Goal: Task Accomplishment & Management: Manage account settings

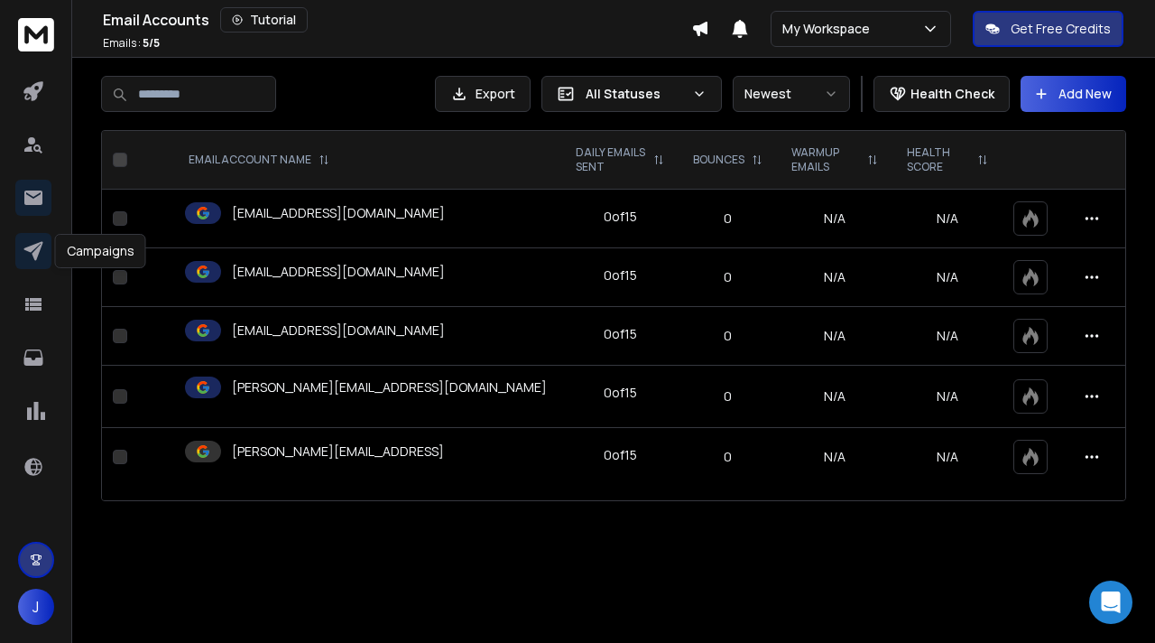
click at [35, 247] on icon at bounding box center [34, 251] width 22 height 22
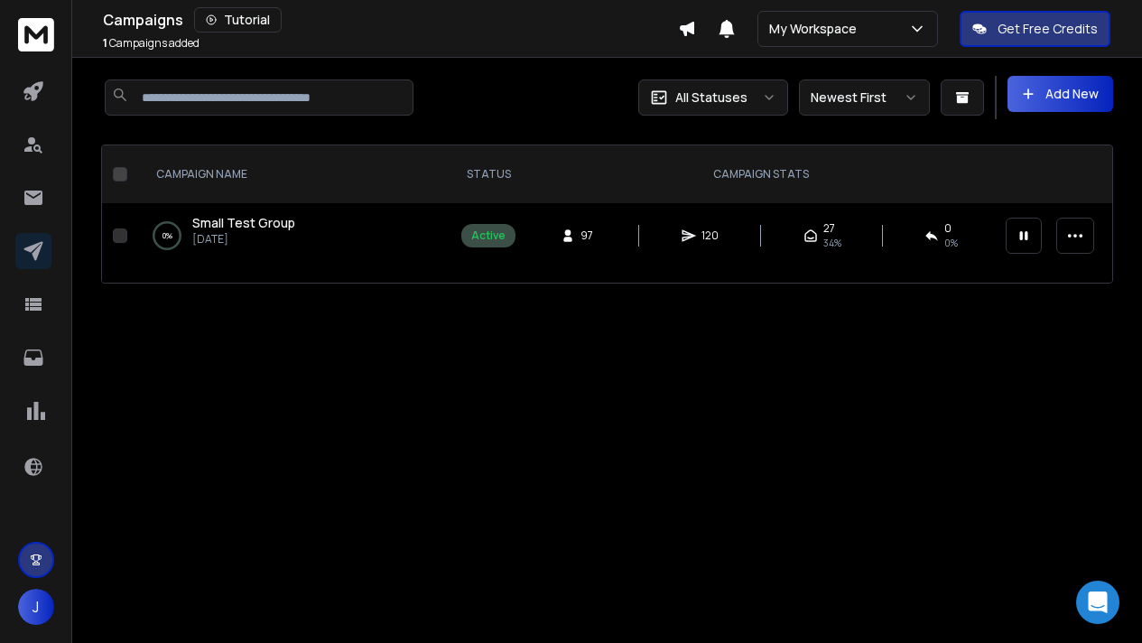
click at [321, 245] on div "0 % Small Test Group [DATE]" at bounding box center [293, 235] width 280 height 43
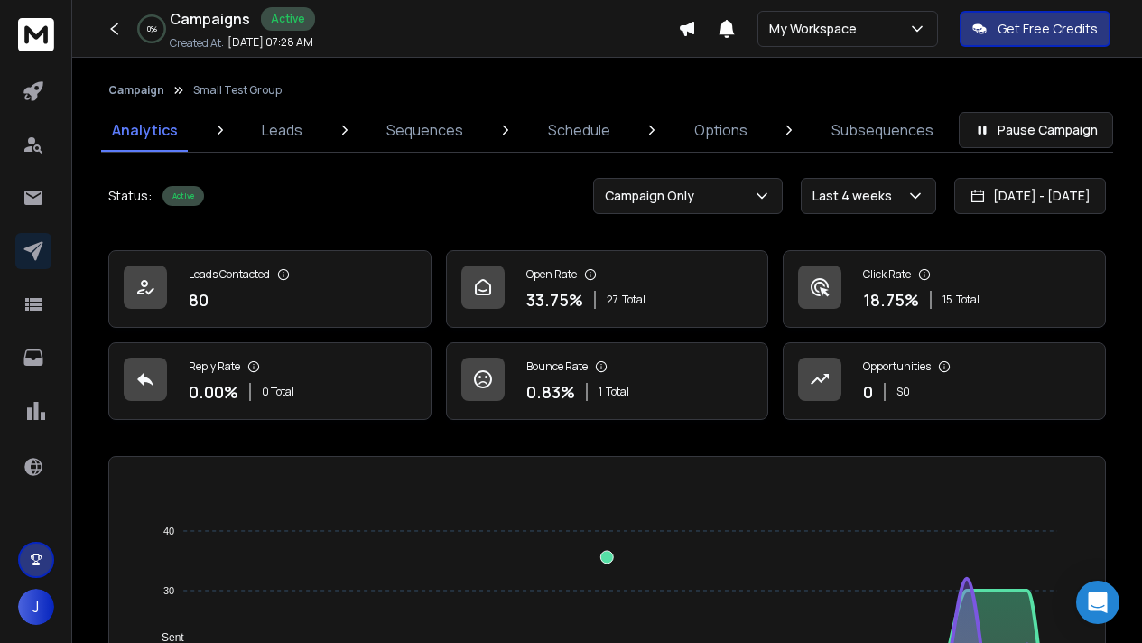
click at [624, 393] on span "Total" at bounding box center [617, 391] width 23 height 14
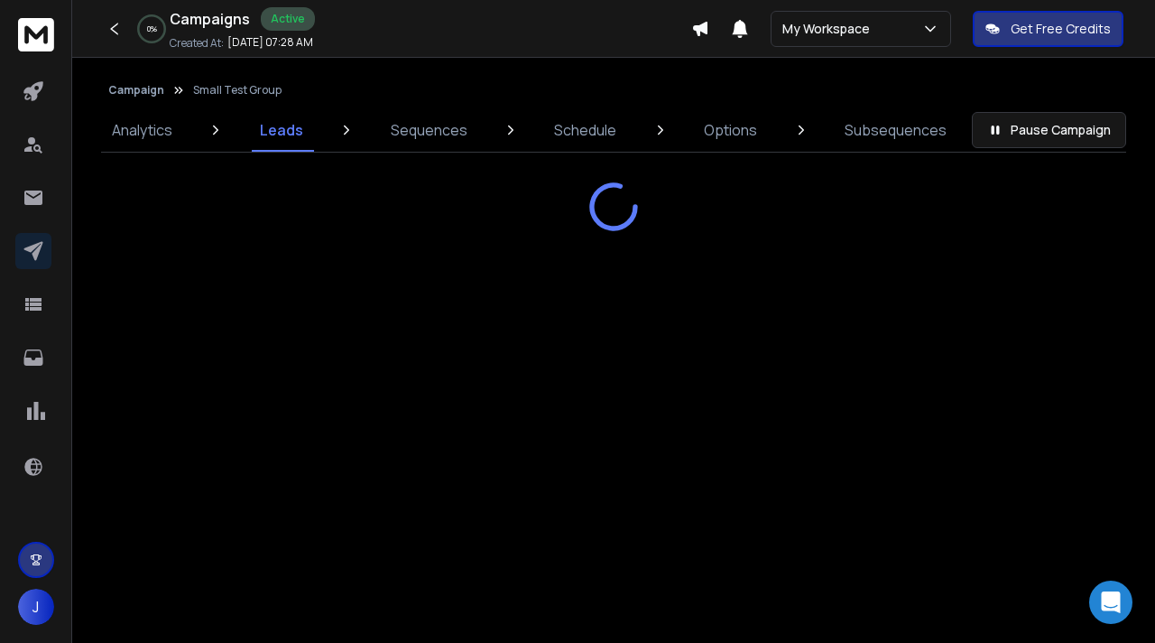
click at [606, 364] on div "ReferralStack Unlock AI-powered affiliate growth Lifetime Deals available! Clai…" at bounding box center [577, 321] width 1155 height 643
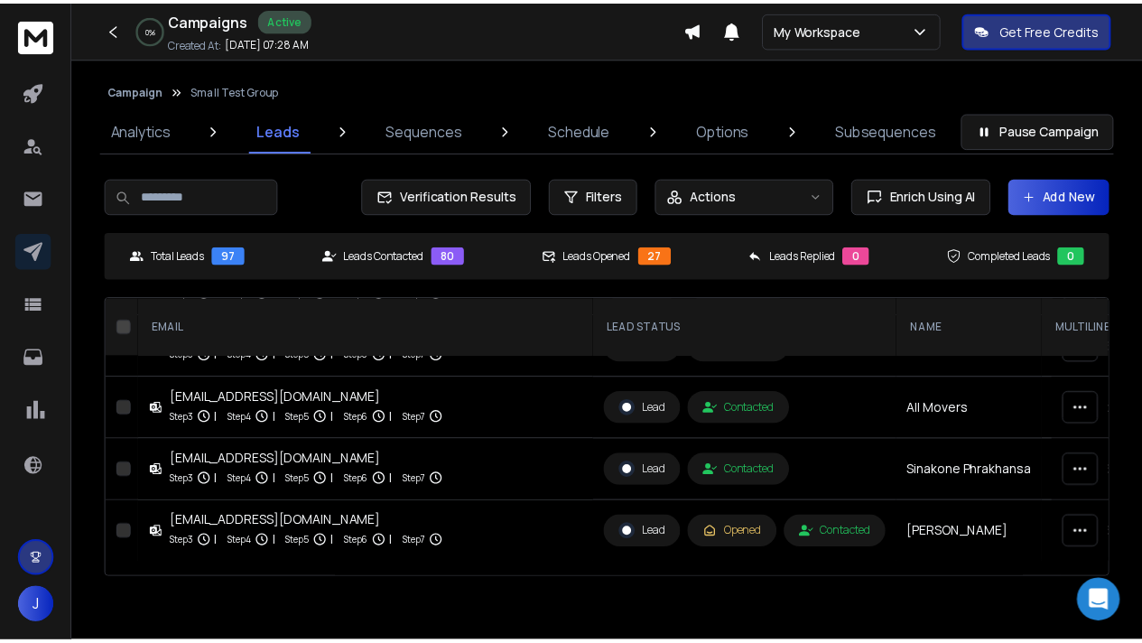
scroll to position [3149, 0]
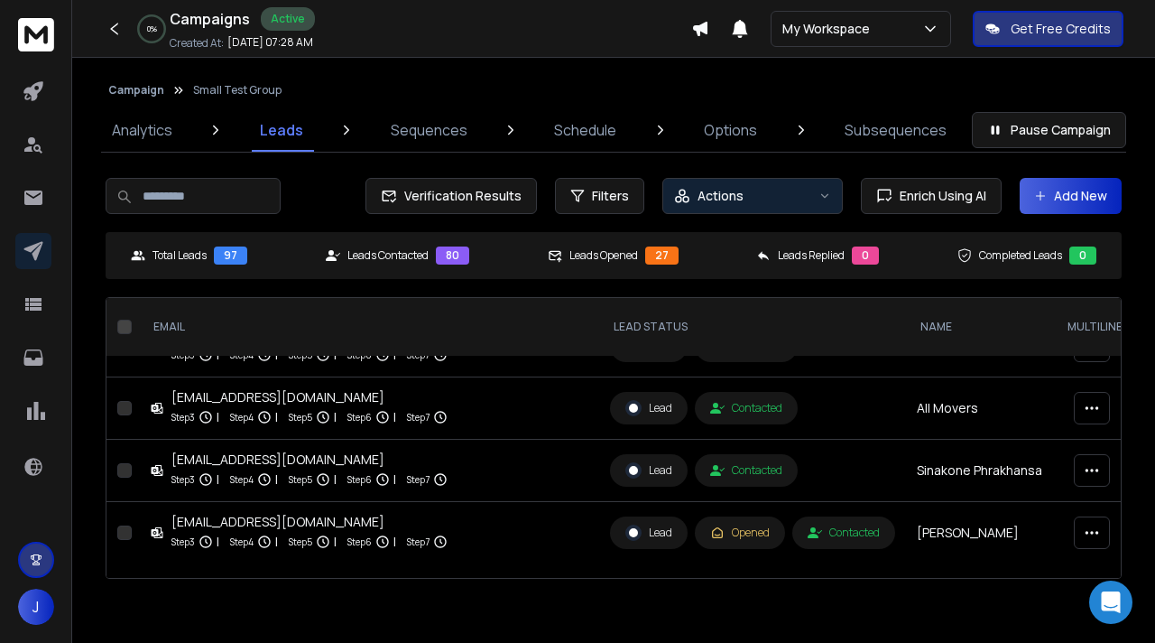
click at [744, 199] on div "Actions" at bounding box center [742, 196] width 137 height 18
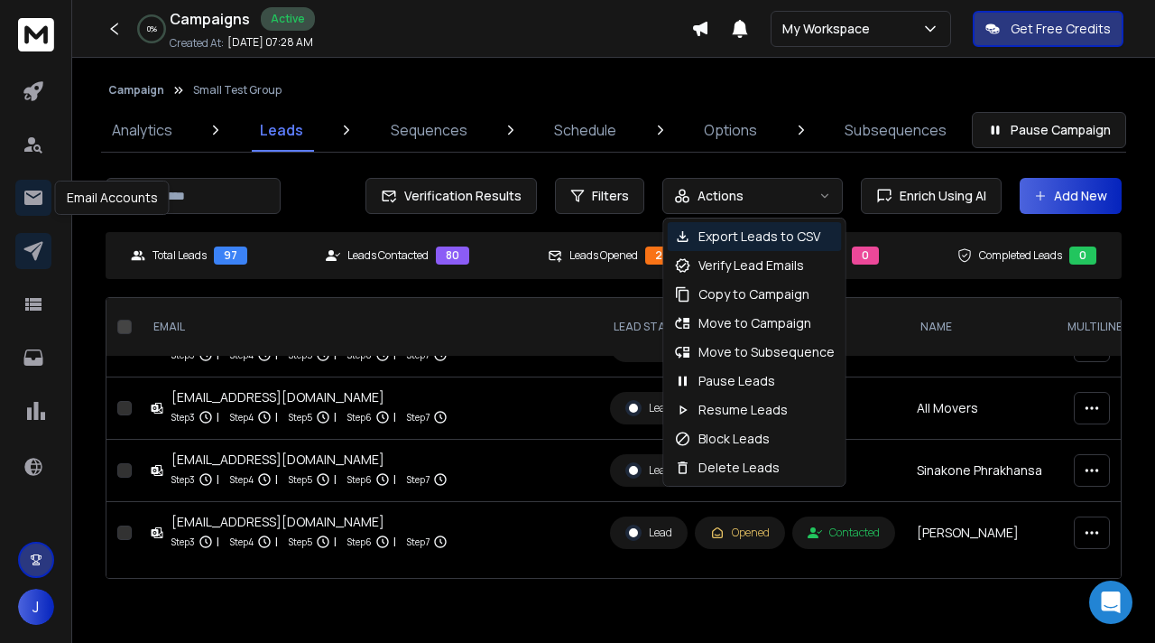
click at [32, 199] on icon at bounding box center [33, 197] width 18 height 14
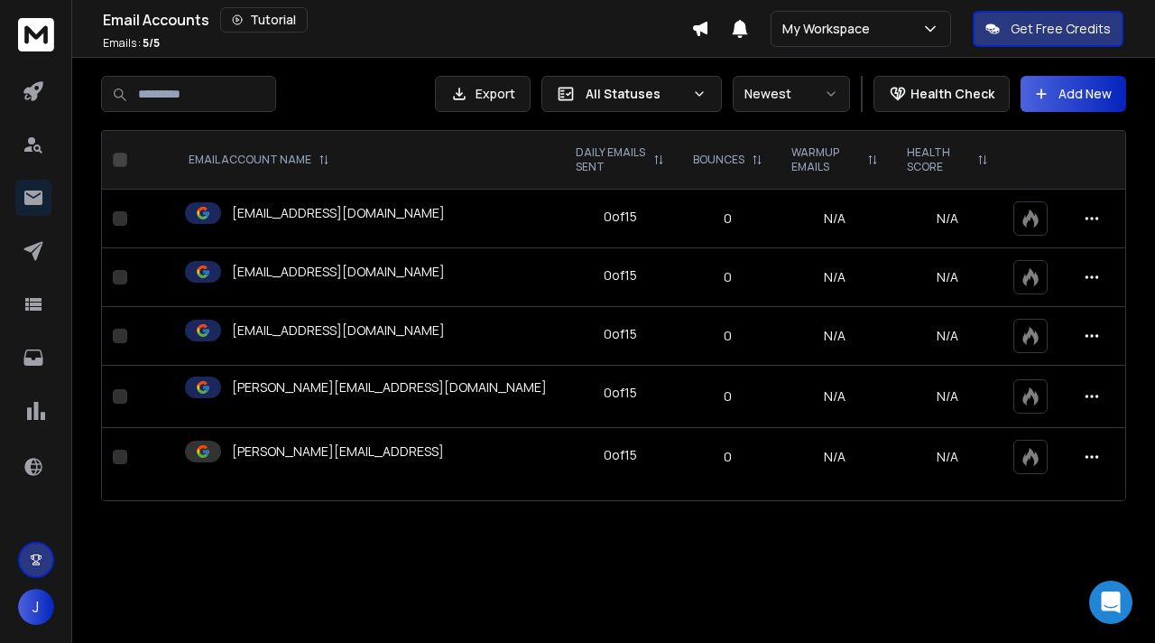
click at [1022, 215] on icon at bounding box center [1029, 218] width 15 height 18
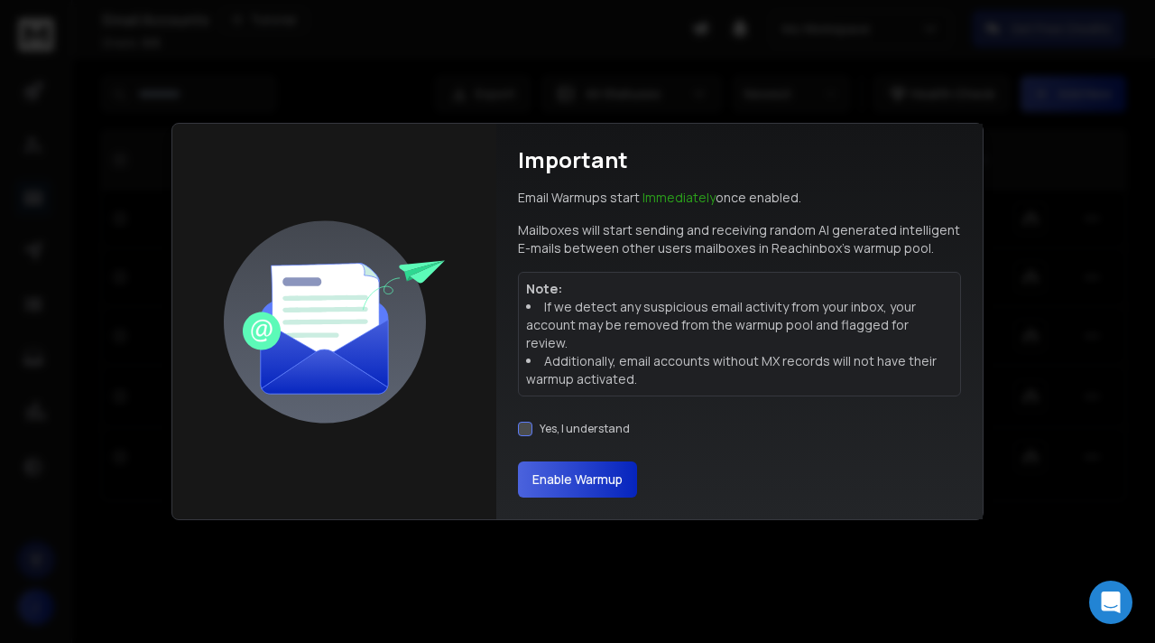
click at [525, 421] on button "Yes, I understand" at bounding box center [525, 428] width 14 height 14
click at [568, 475] on button "Enable Warmup" at bounding box center [577, 479] width 119 height 36
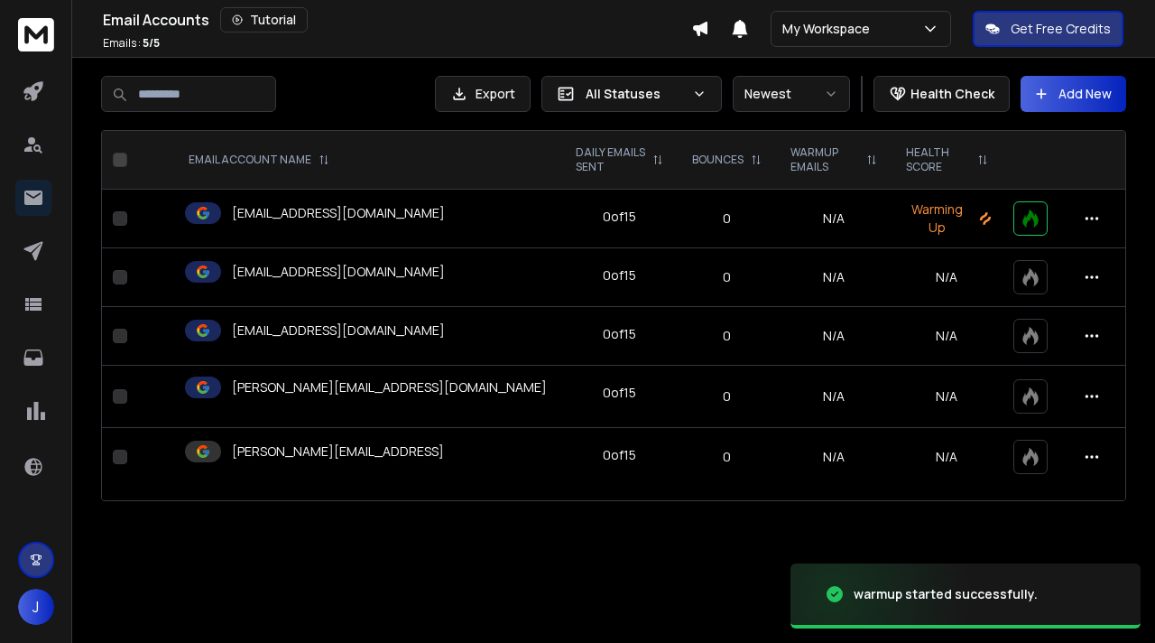
click at [1022, 275] on icon at bounding box center [1029, 277] width 15 height 18
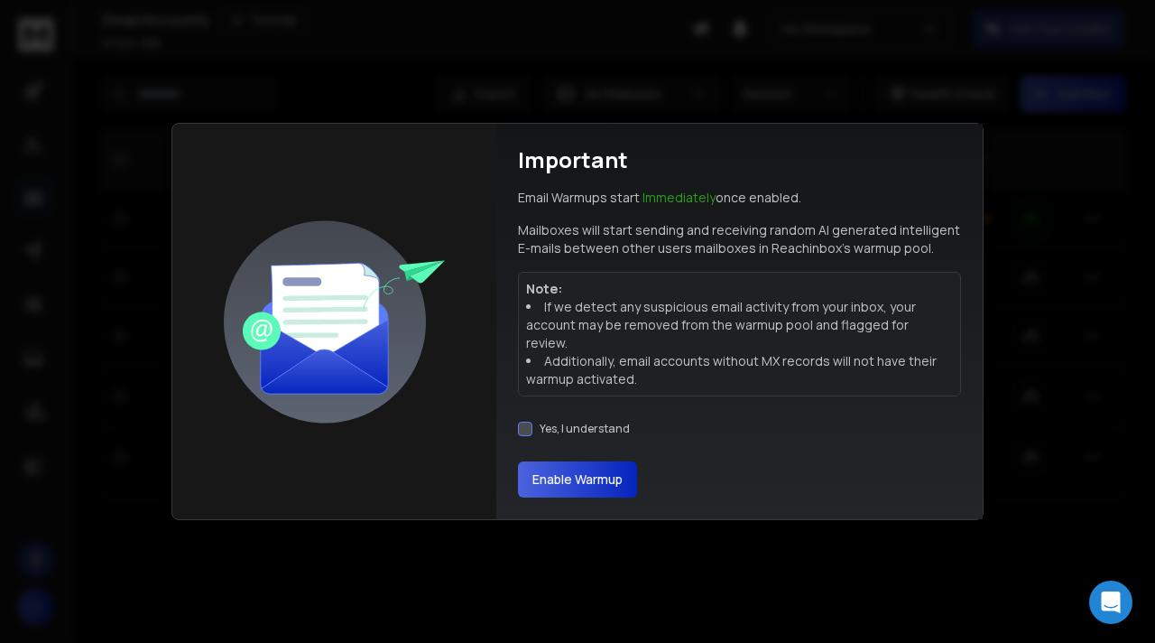
click at [523, 421] on button "Yes, I understand" at bounding box center [525, 428] width 14 height 14
click at [565, 469] on button "Enable Warmup" at bounding box center [577, 479] width 119 height 36
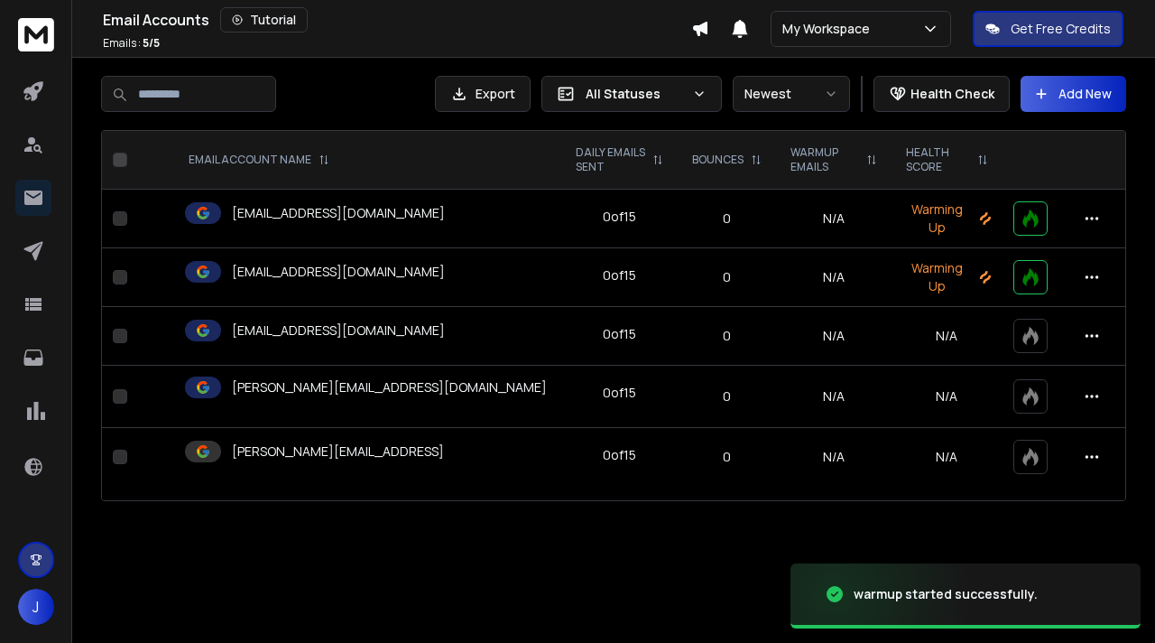
click at [1022, 328] on icon at bounding box center [1031, 336] width 18 height 18
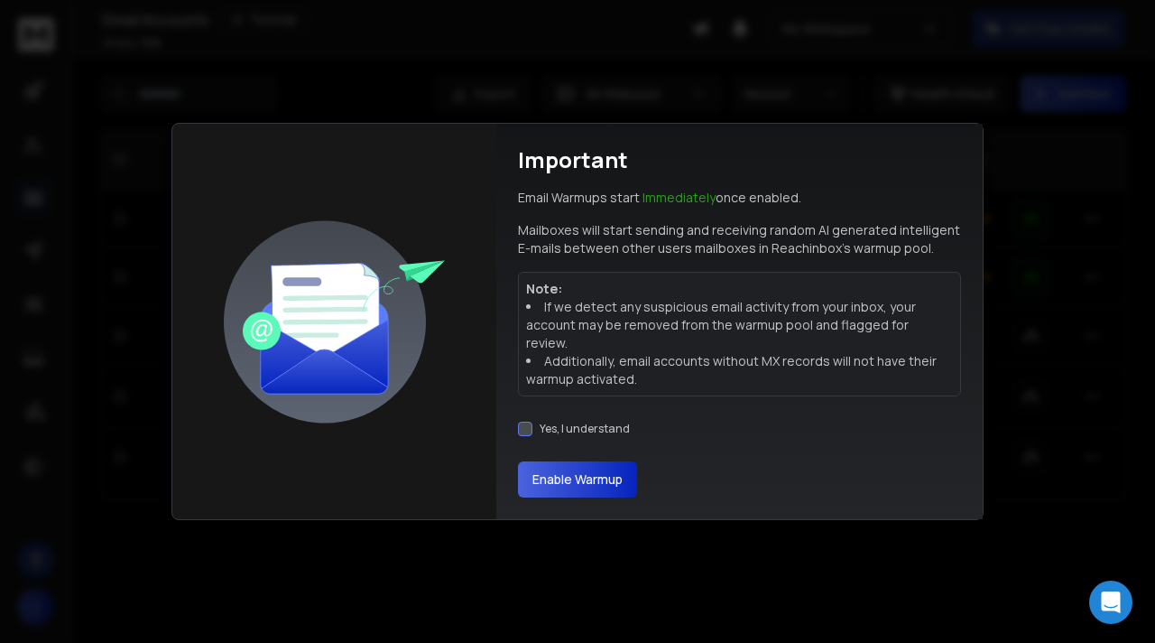
click at [525, 421] on button "Yes, I understand" at bounding box center [525, 428] width 14 height 14
click at [562, 476] on button "Enable Warmup" at bounding box center [577, 479] width 119 height 36
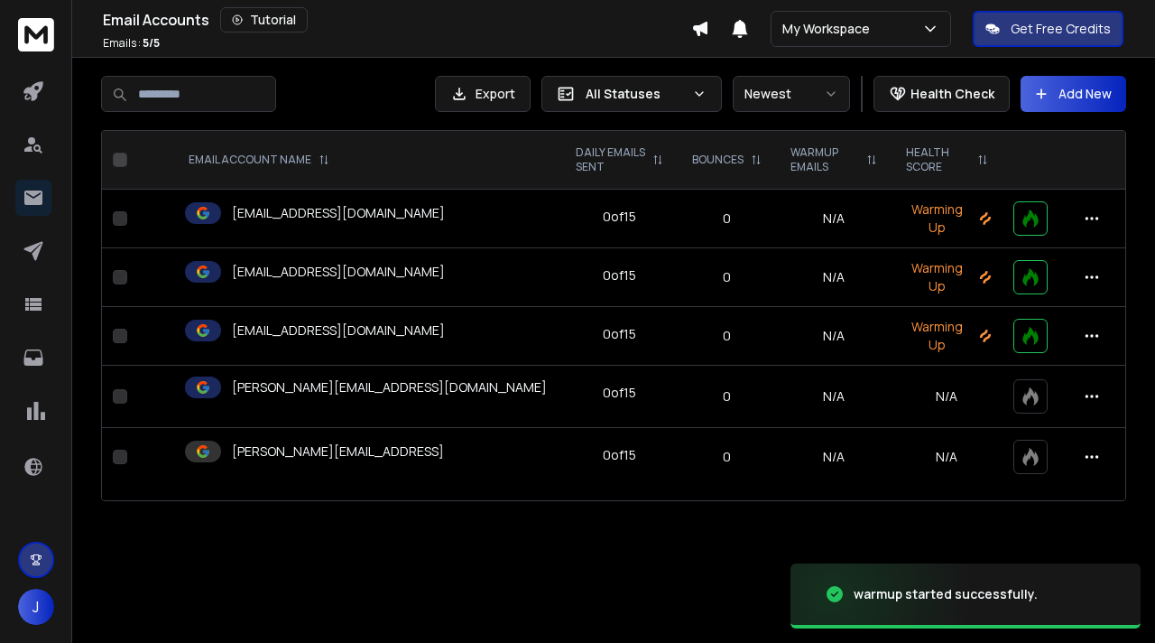
click at [1022, 398] on icon at bounding box center [1029, 396] width 15 height 18
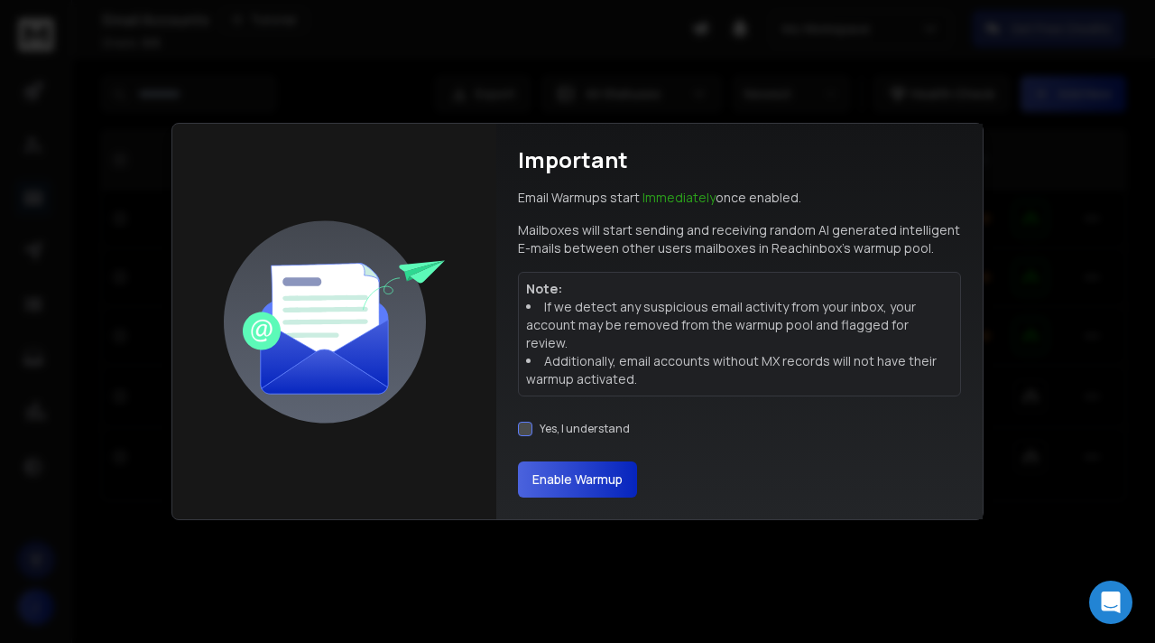
click at [525, 421] on button "Yes, I understand" at bounding box center [525, 428] width 14 height 14
click at [569, 474] on button "Enable Warmup" at bounding box center [577, 479] width 119 height 36
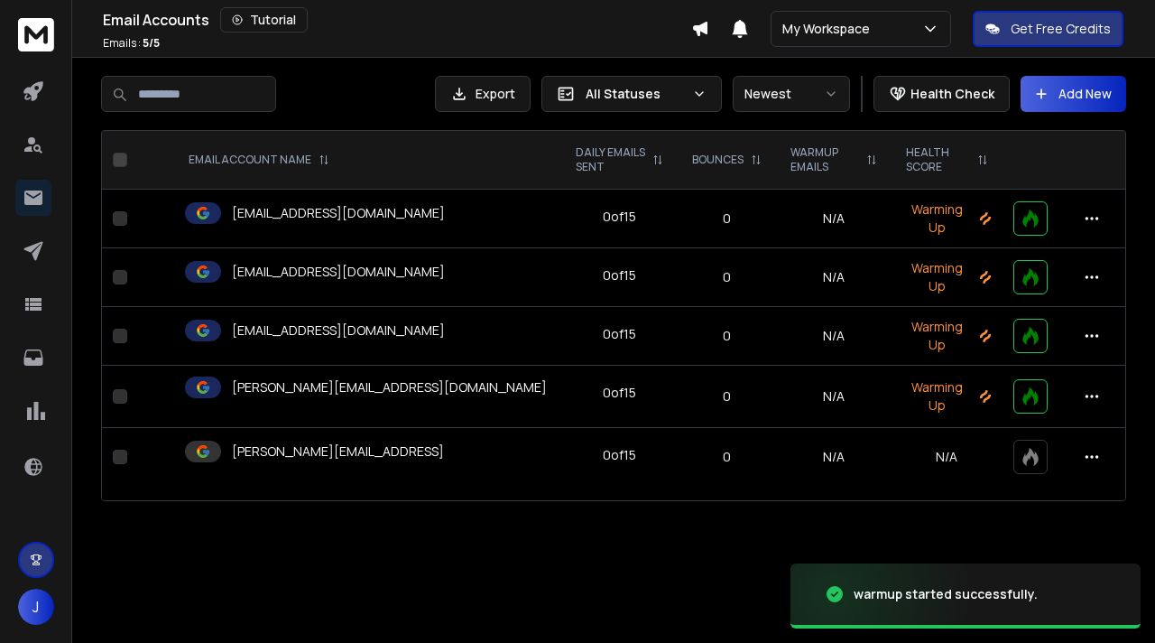
click at [1022, 450] on icon at bounding box center [1029, 457] width 15 height 18
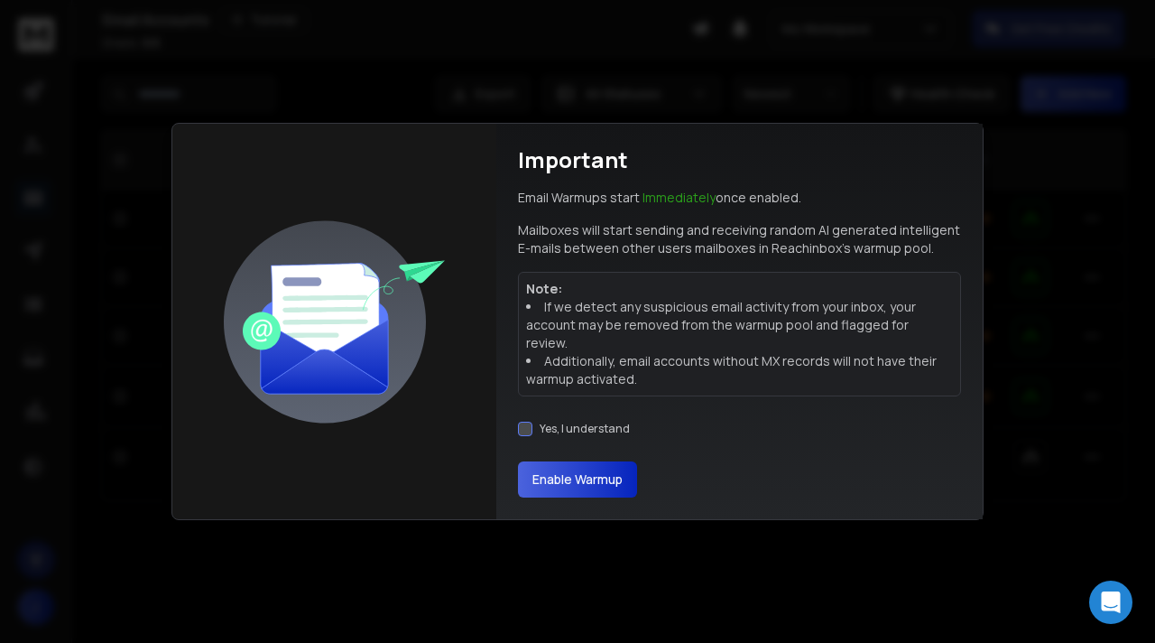
click at [529, 421] on button "Yes, I understand" at bounding box center [525, 428] width 14 height 14
click at [582, 482] on button "Enable Warmup" at bounding box center [577, 479] width 119 height 36
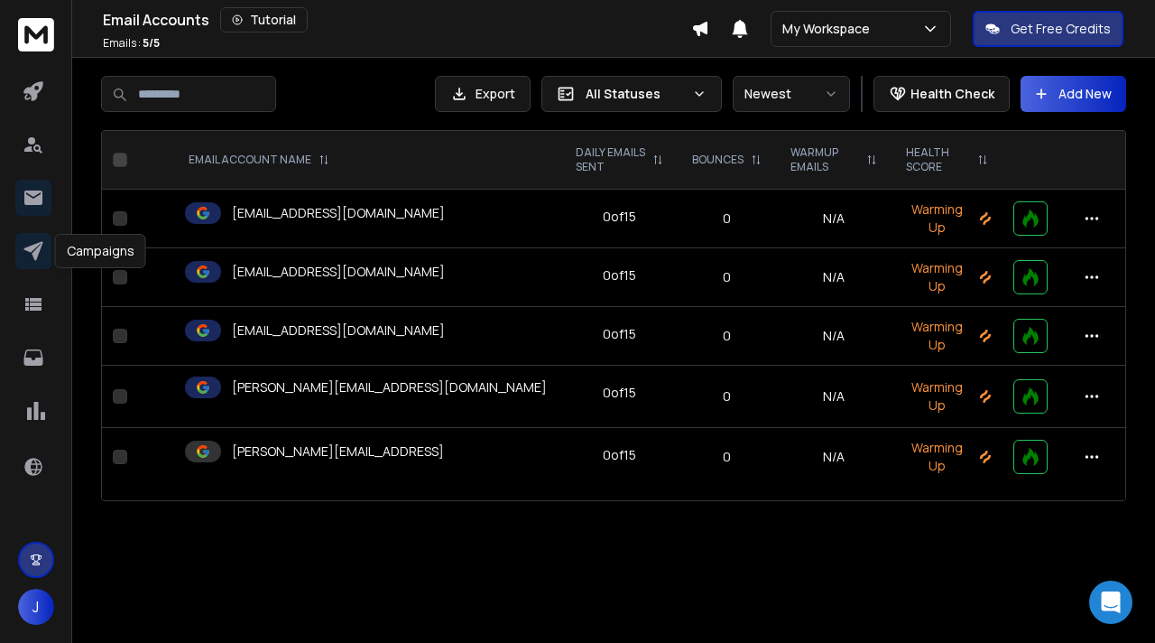
click at [42, 245] on icon at bounding box center [34, 251] width 22 height 22
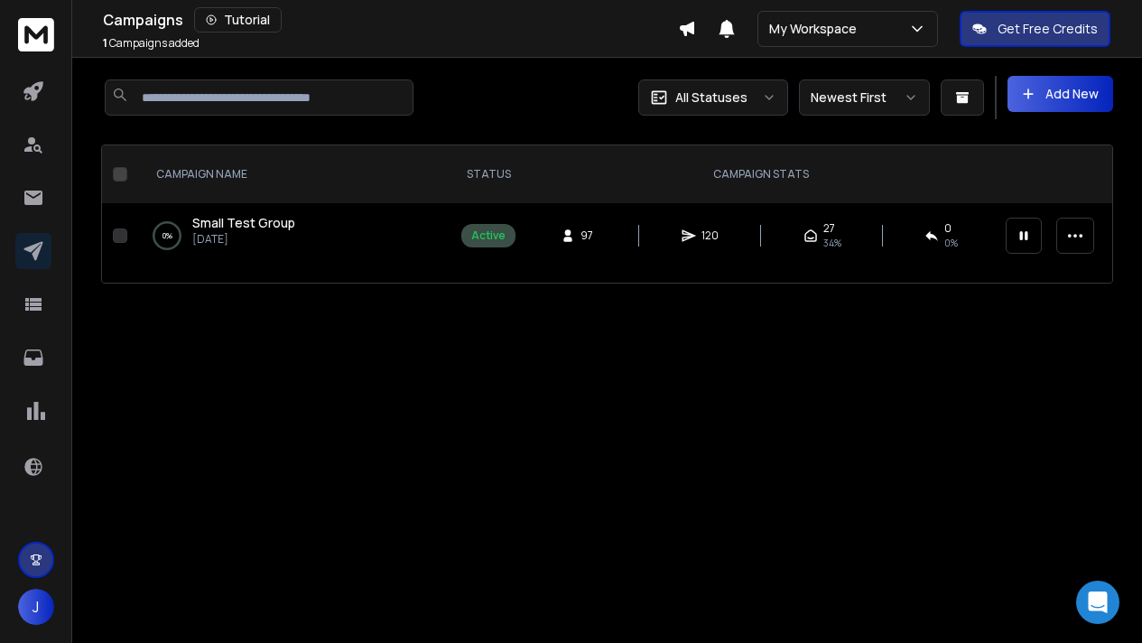
click at [401, 242] on div "0 % Small Test Group 6 days ago" at bounding box center [293, 235] width 280 height 43
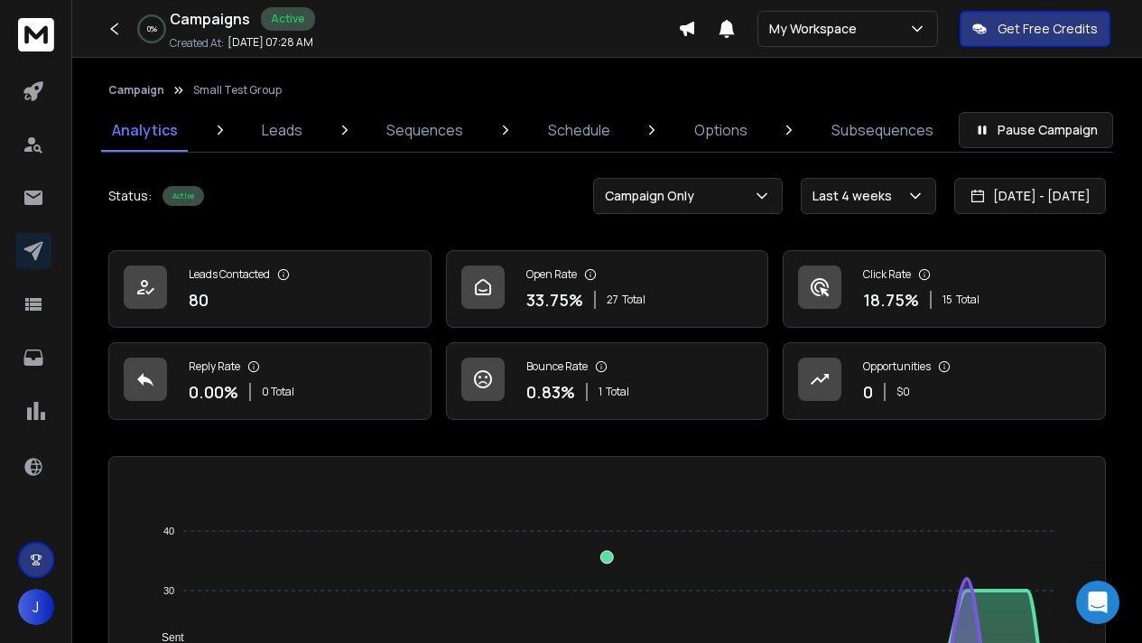
click at [487, 380] on icon at bounding box center [483, 379] width 22 height 22
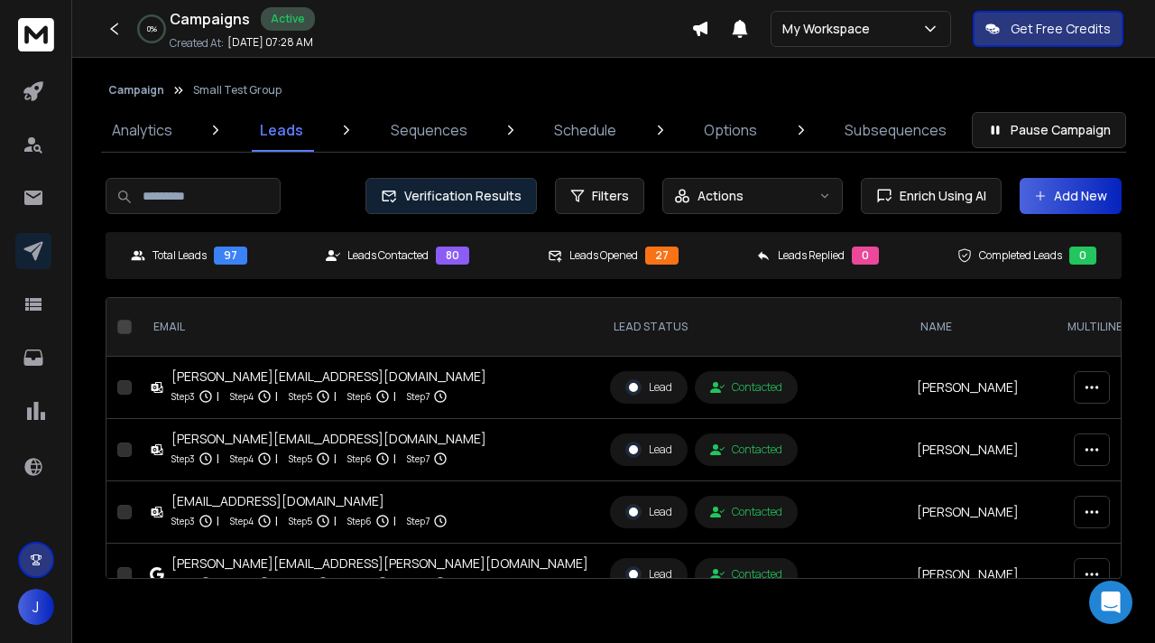
click at [486, 195] on span "Verification Results" at bounding box center [459, 196] width 125 height 18
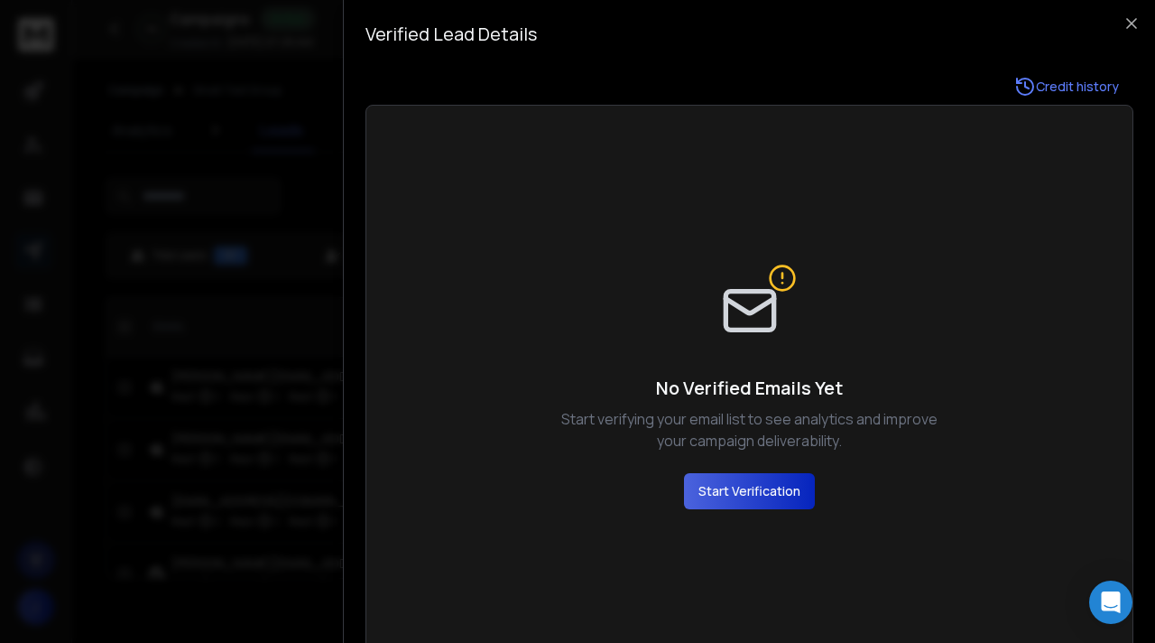
click at [216, 209] on div at bounding box center [577, 321] width 1155 height 643
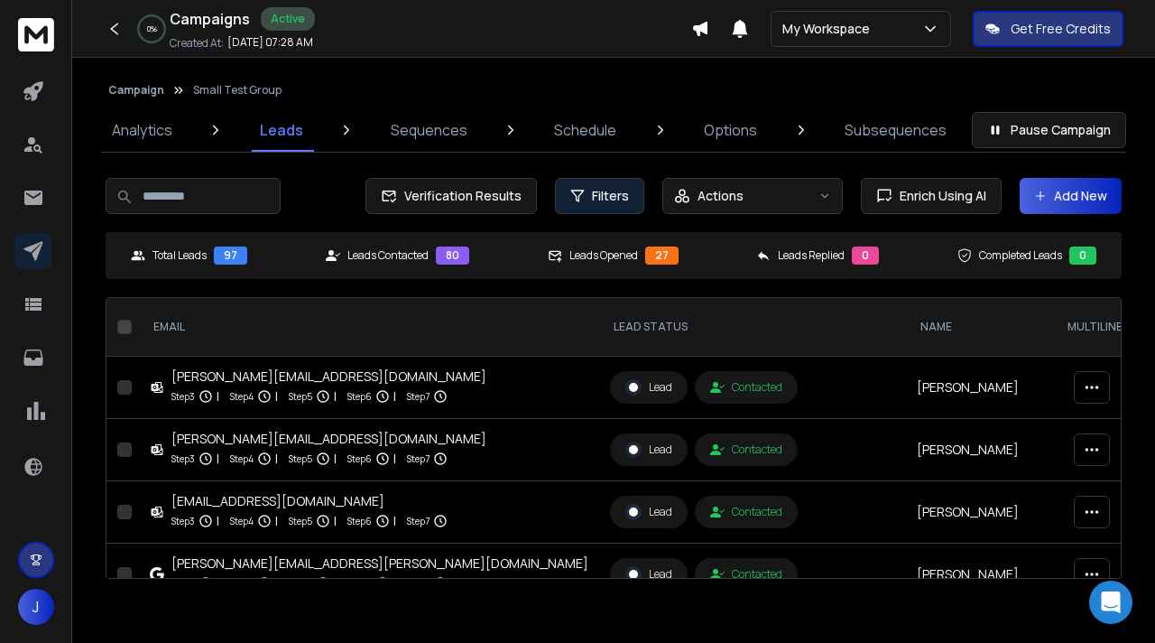
click at [601, 203] on span "Filters" at bounding box center [610, 196] width 37 height 18
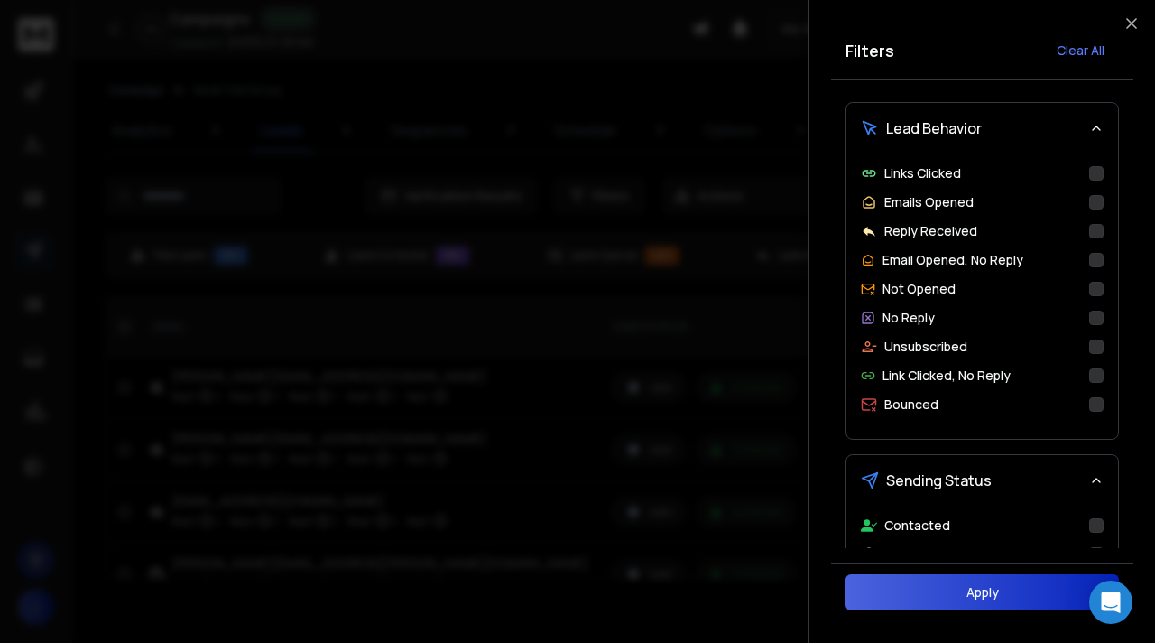
click at [920, 400] on p "Bounced" at bounding box center [911, 404] width 54 height 18
click at [1089, 400] on button "Bounced" at bounding box center [1096, 404] width 14 height 14
click at [993, 586] on button "Apply" at bounding box center [982, 592] width 273 height 36
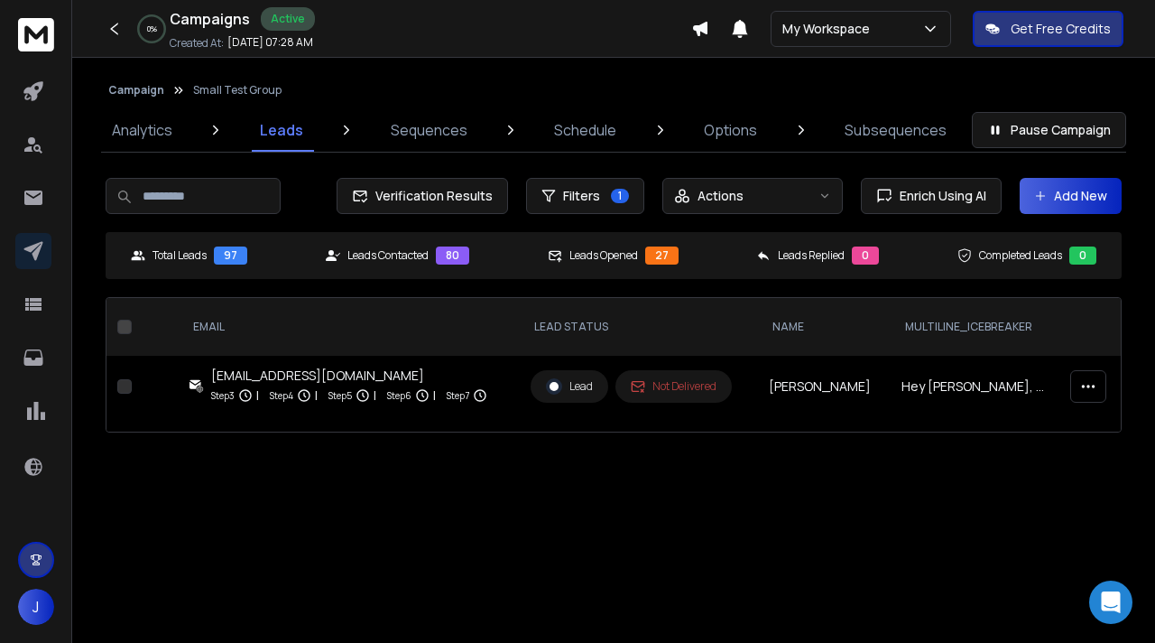
click at [373, 379] on div "msanchez@relogistix.net" at bounding box center [349, 375] width 276 height 18
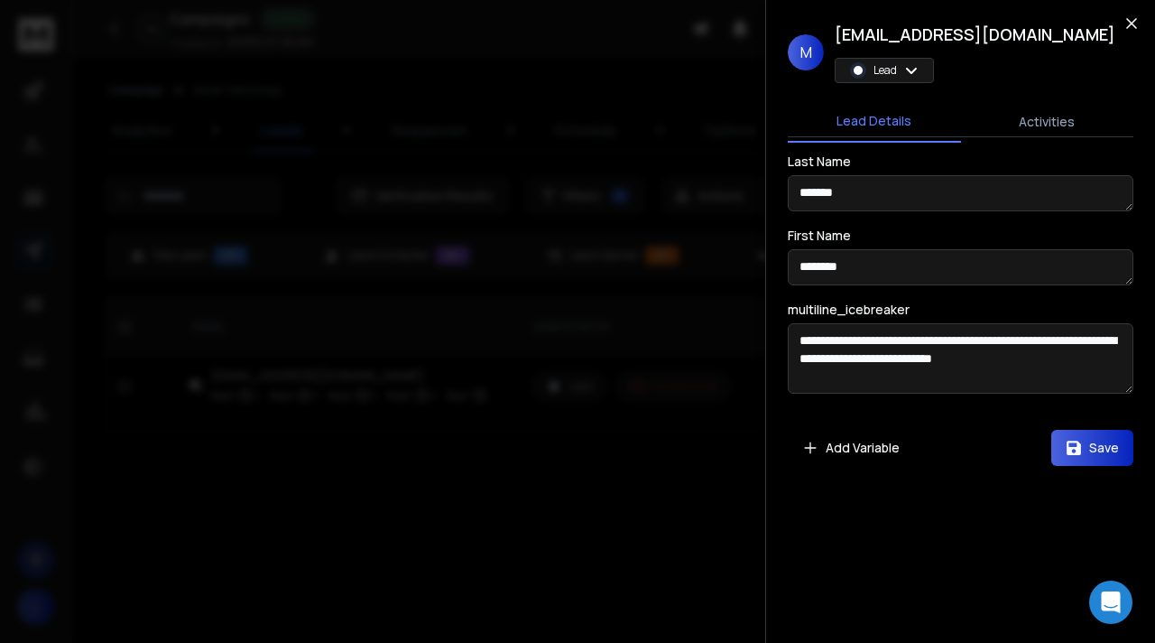
click at [1132, 21] on icon "button" at bounding box center [1132, 23] width 18 height 18
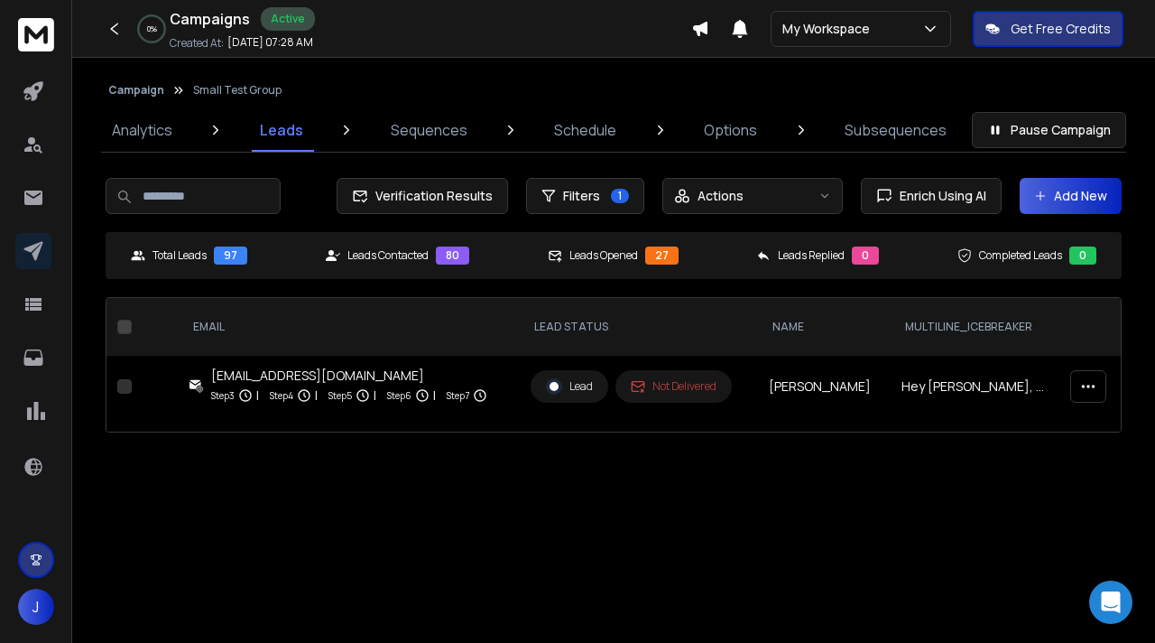
click at [123, 384] on button "button" at bounding box center [124, 386] width 14 height 14
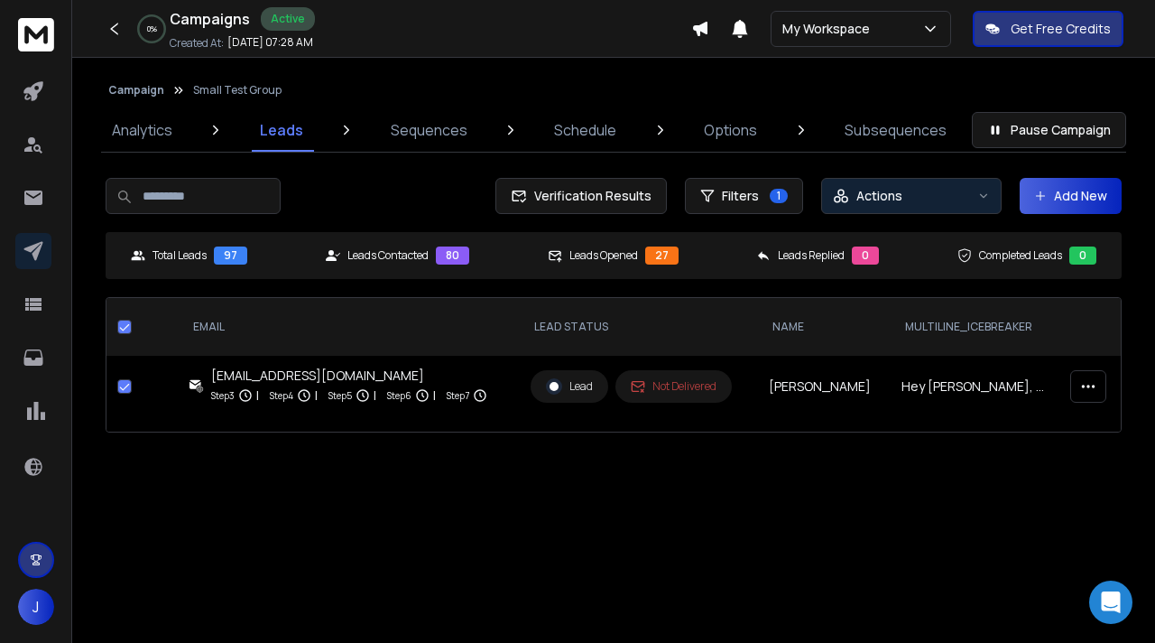
click at [870, 200] on p "Actions" at bounding box center [879, 196] width 46 height 18
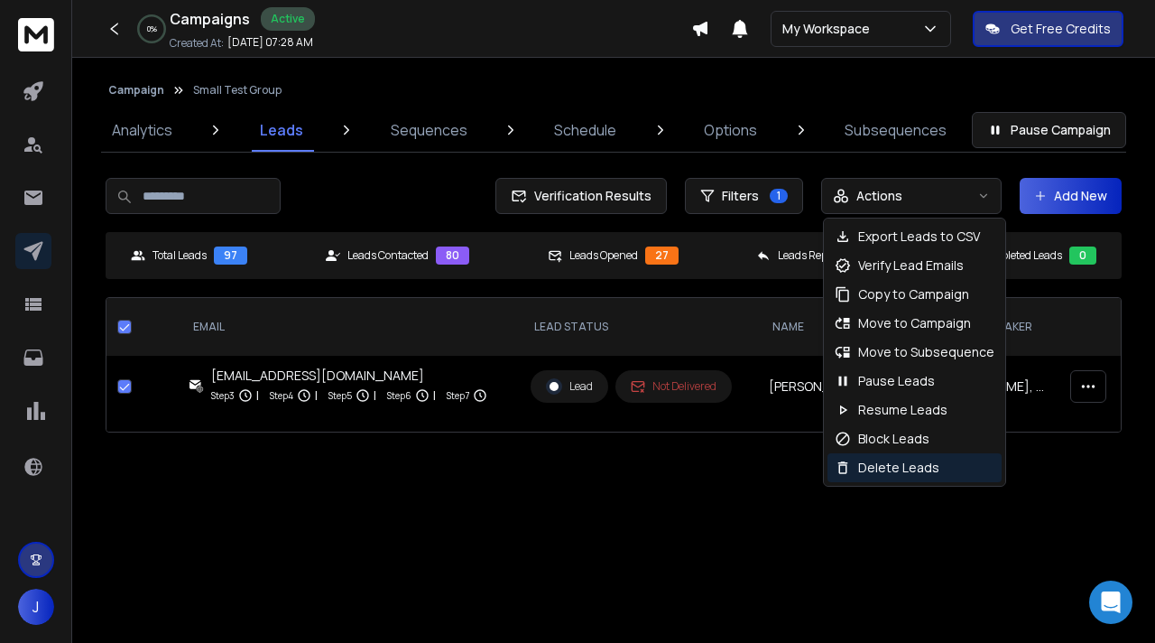
click at [663, 509] on div "ReferralStack Unlock AI-powered affiliate growth Lifetime Deals available! Clai…" at bounding box center [577, 321] width 1155 height 643
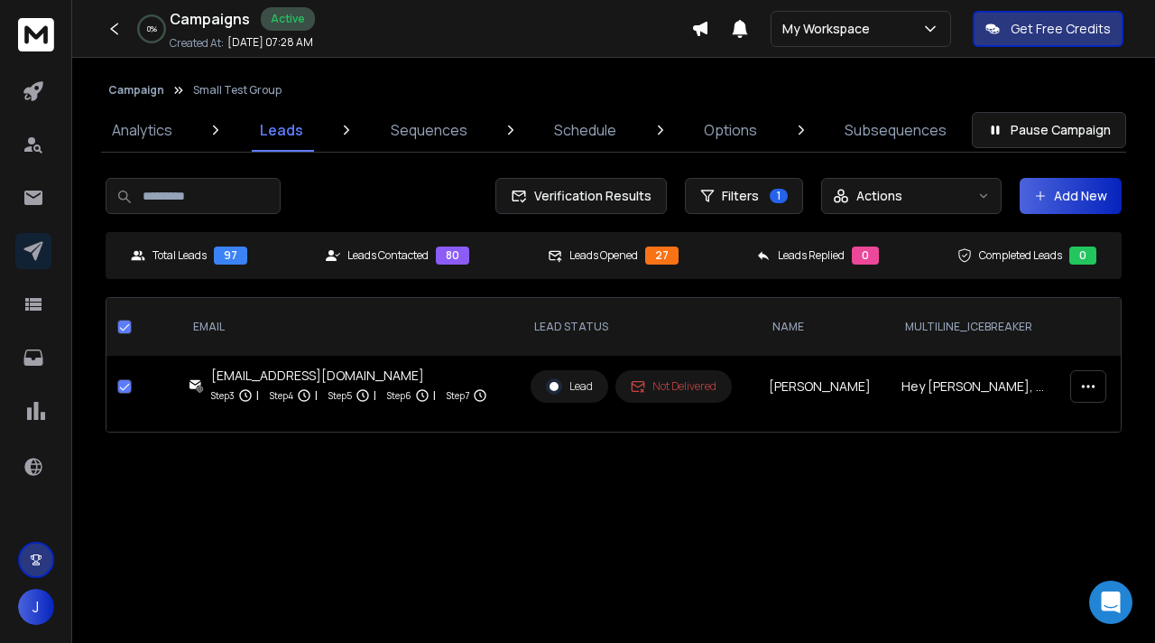
click at [376, 400] on div "Step 5 |" at bounding box center [352, 395] width 48 height 18
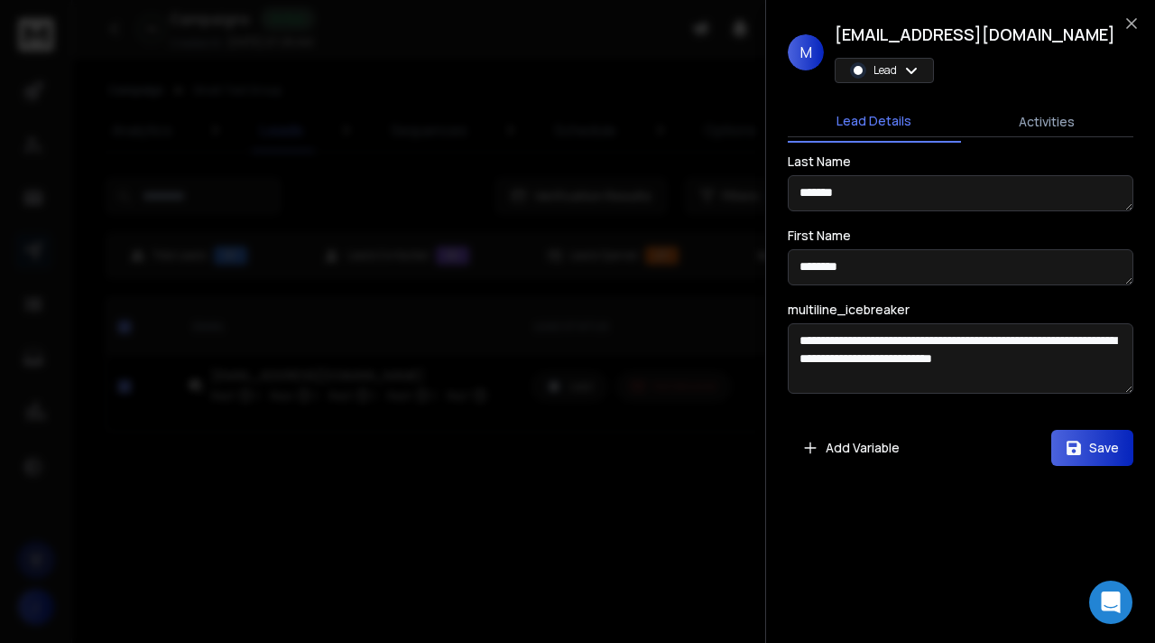
click at [920, 69] on body "**********" at bounding box center [577, 321] width 1155 height 643
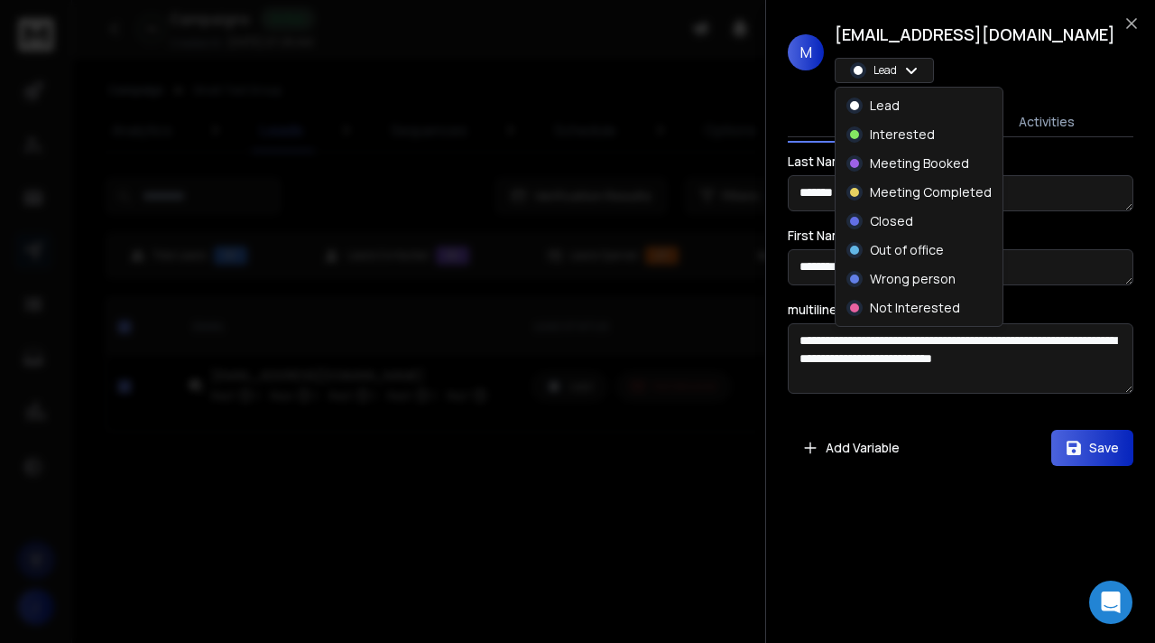
click at [1129, 18] on div at bounding box center [577, 321] width 1155 height 643
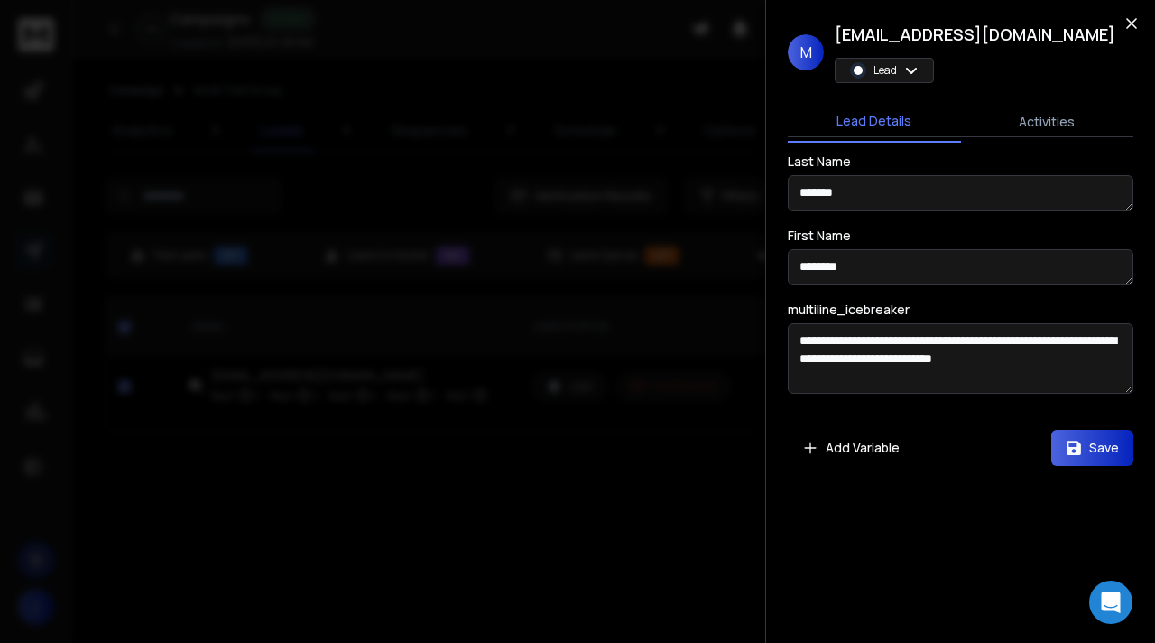
click at [1131, 26] on icon "button" at bounding box center [1132, 23] width 18 height 18
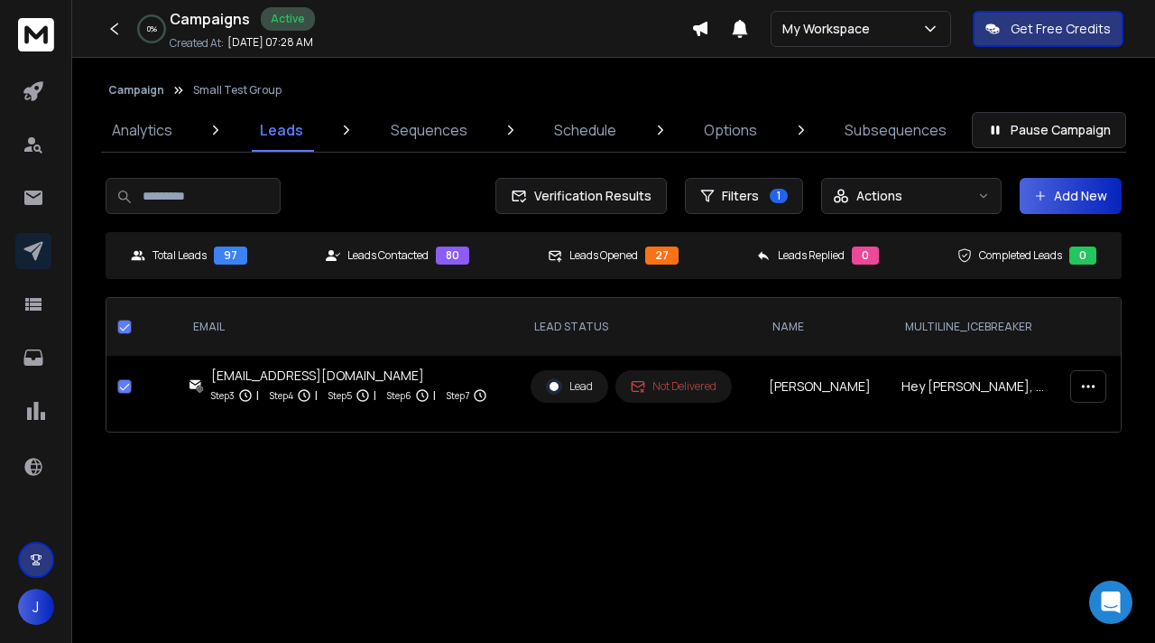
click at [1092, 388] on icon "button" at bounding box center [1088, 386] width 16 height 16
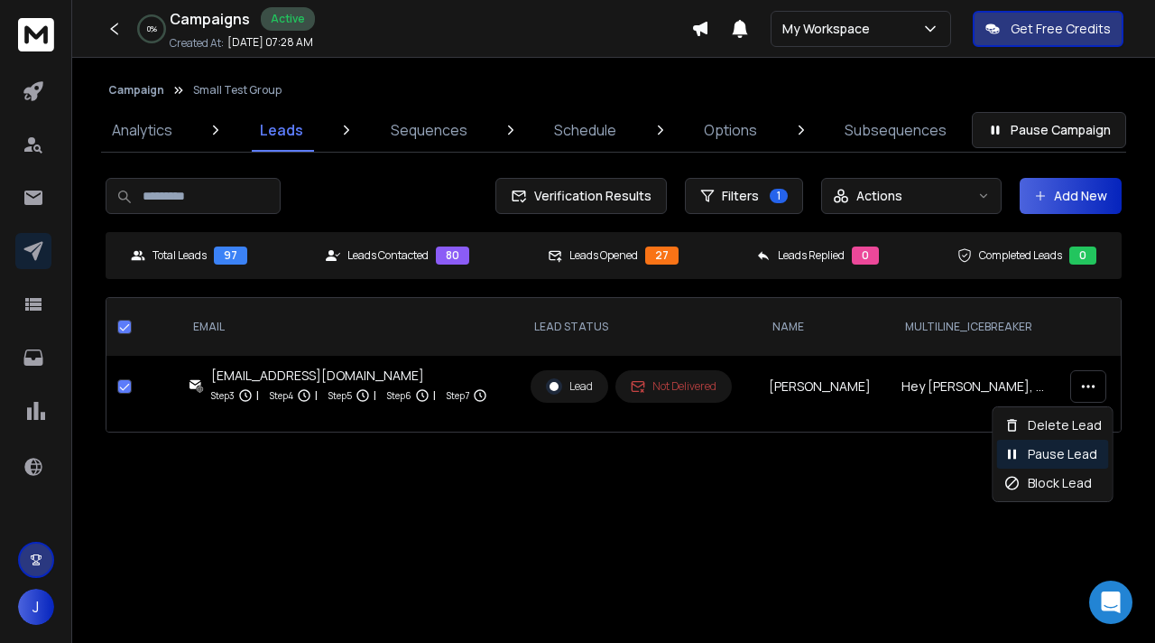
click at [1059, 455] on p "Pause Lead" at bounding box center [1062, 454] width 69 height 18
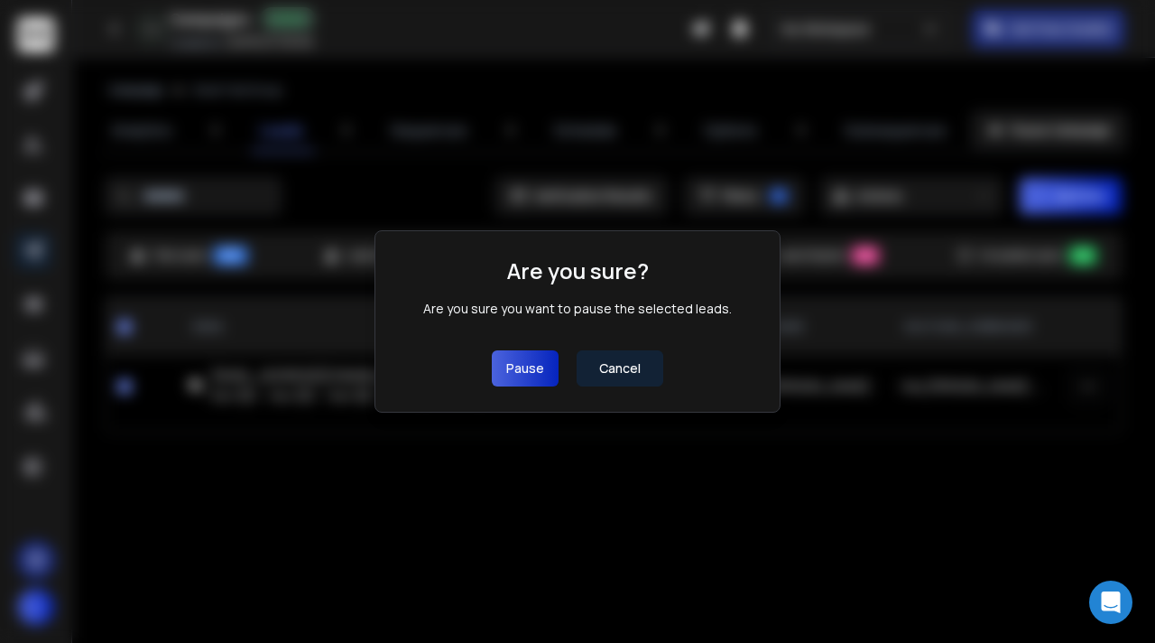
click at [521, 361] on button "Pause" at bounding box center [525, 368] width 67 height 36
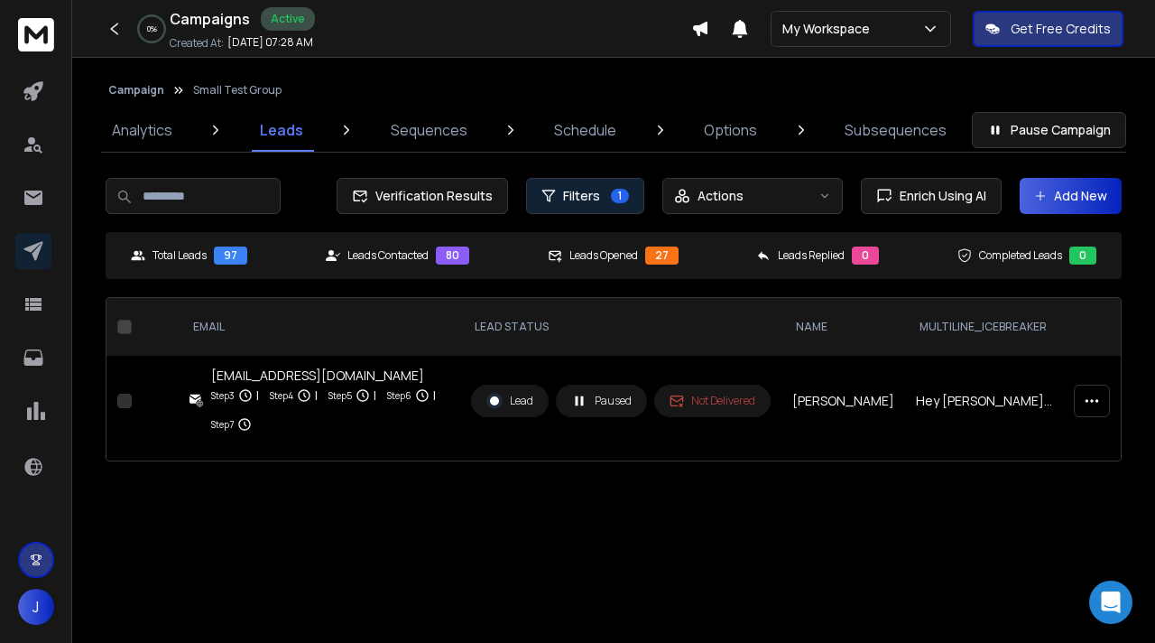
click at [572, 199] on span "Filters" at bounding box center [581, 196] width 37 height 18
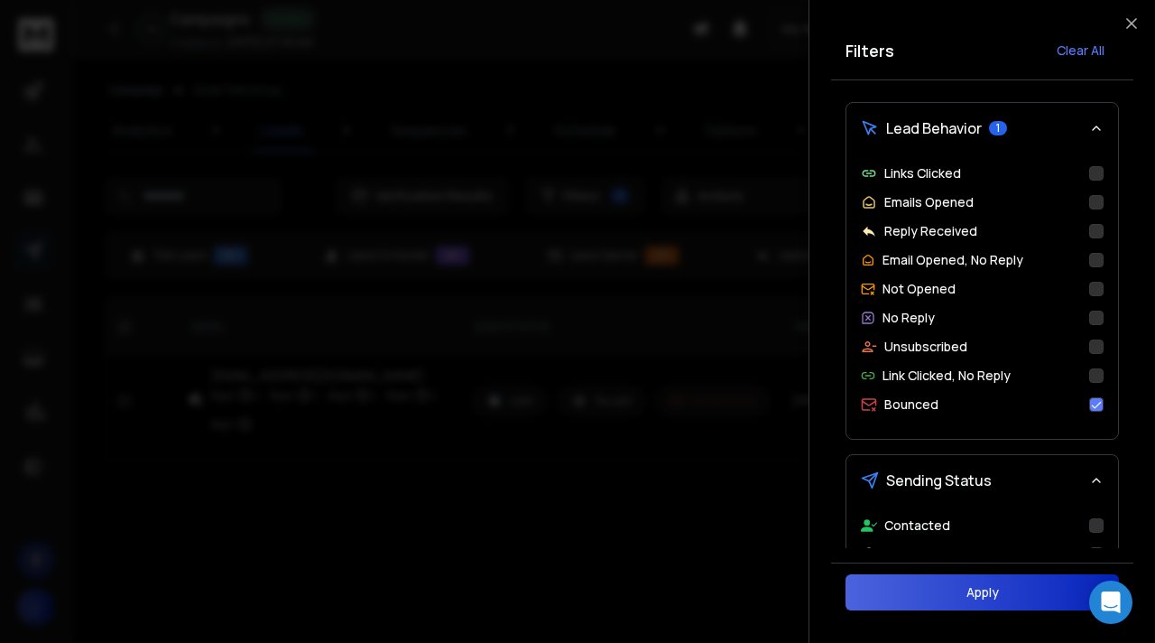
click at [1089, 404] on button "Bounced" at bounding box center [1096, 404] width 14 height 14
click at [975, 586] on button "Apply" at bounding box center [982, 592] width 273 height 36
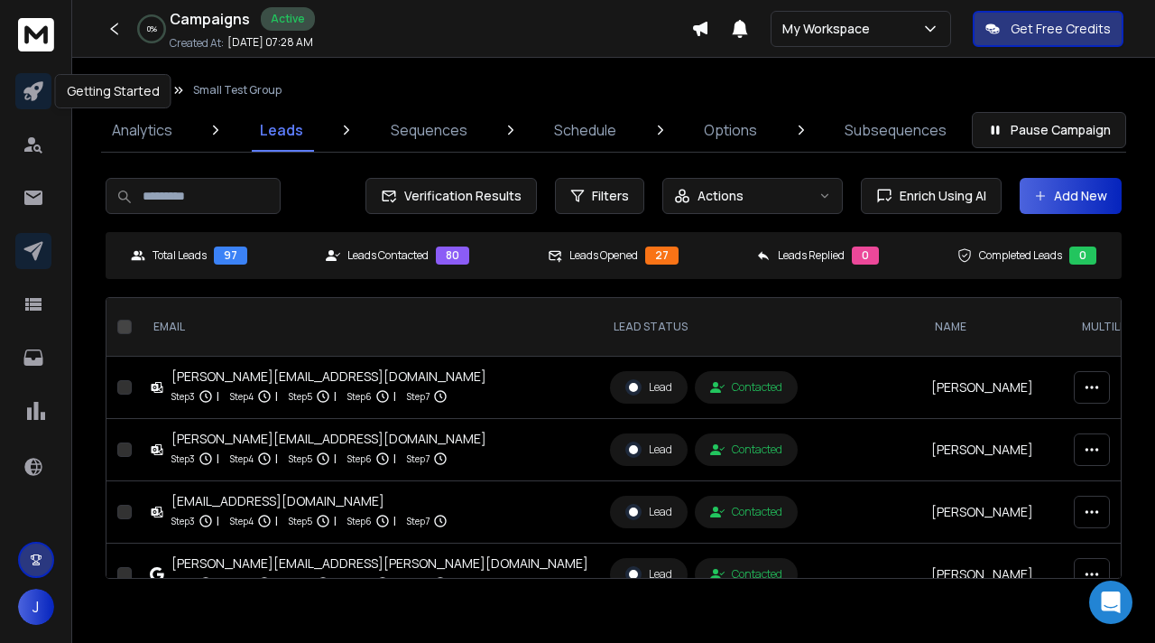
click at [32, 88] on icon at bounding box center [33, 91] width 20 height 20
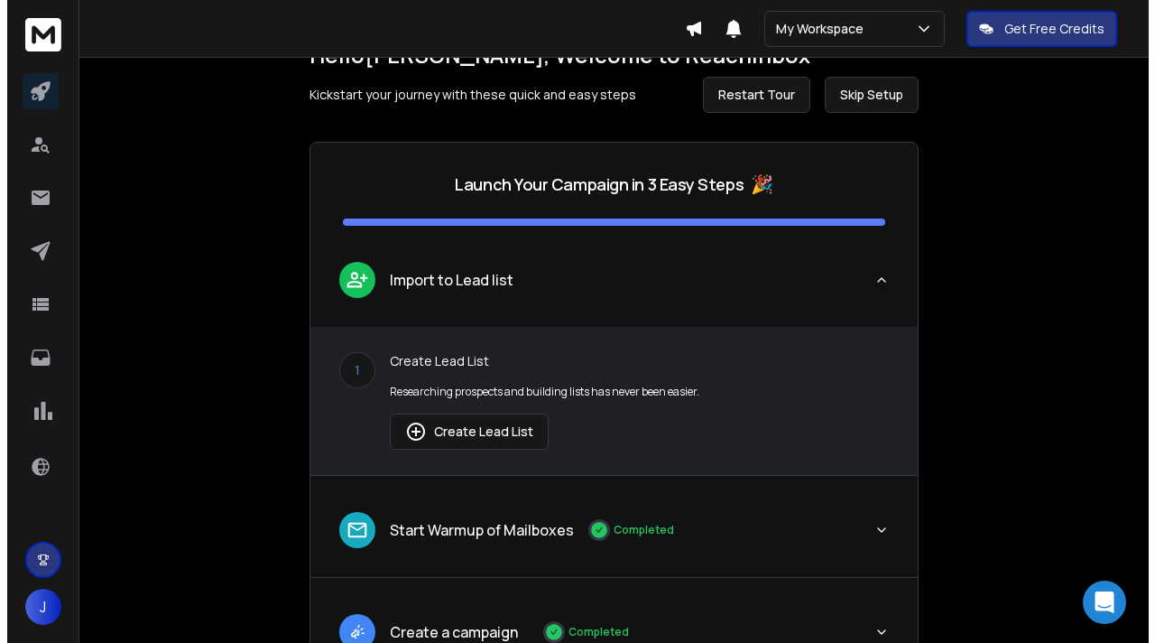
scroll to position [61, 0]
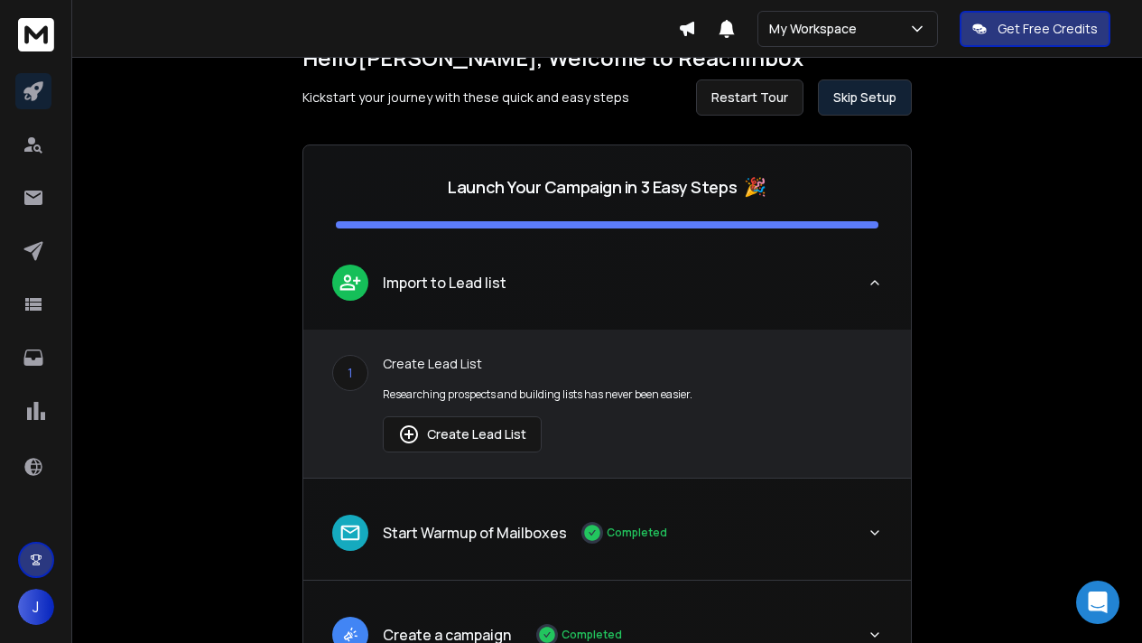
click at [855, 99] on span "Skip Setup" at bounding box center [864, 97] width 63 height 18
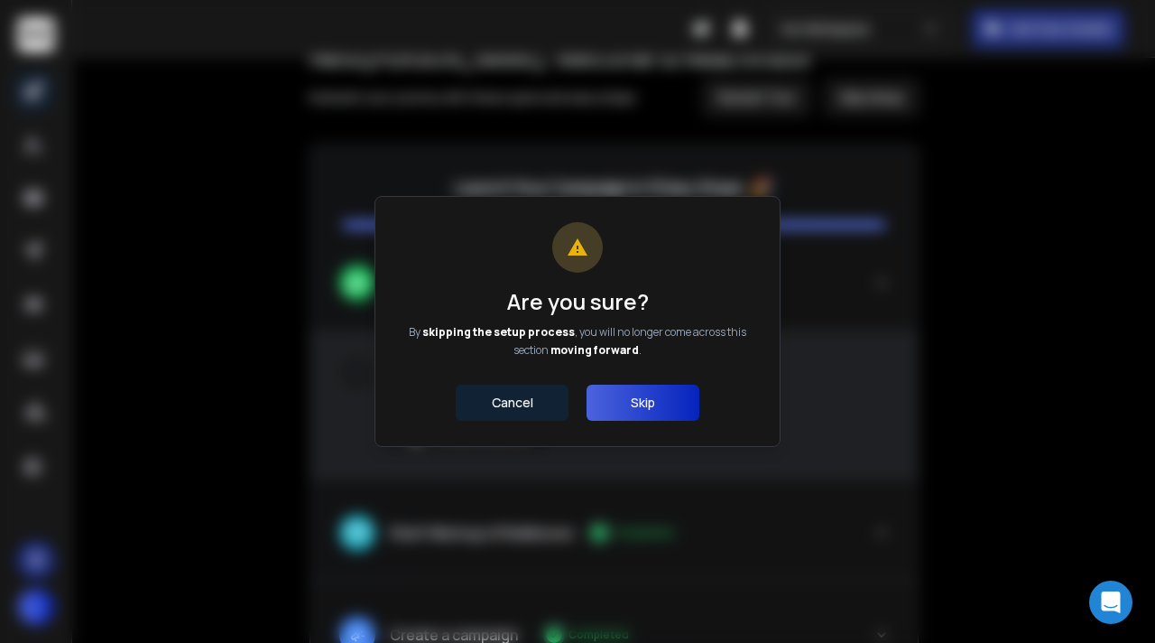
drag, startPoint x: 624, startPoint y: 405, endPoint x: 624, endPoint y: 365, distance: 39.7
click at [624, 404] on button "Skip" at bounding box center [643, 402] width 113 height 36
